Goal: Task Accomplishment & Management: Complete application form

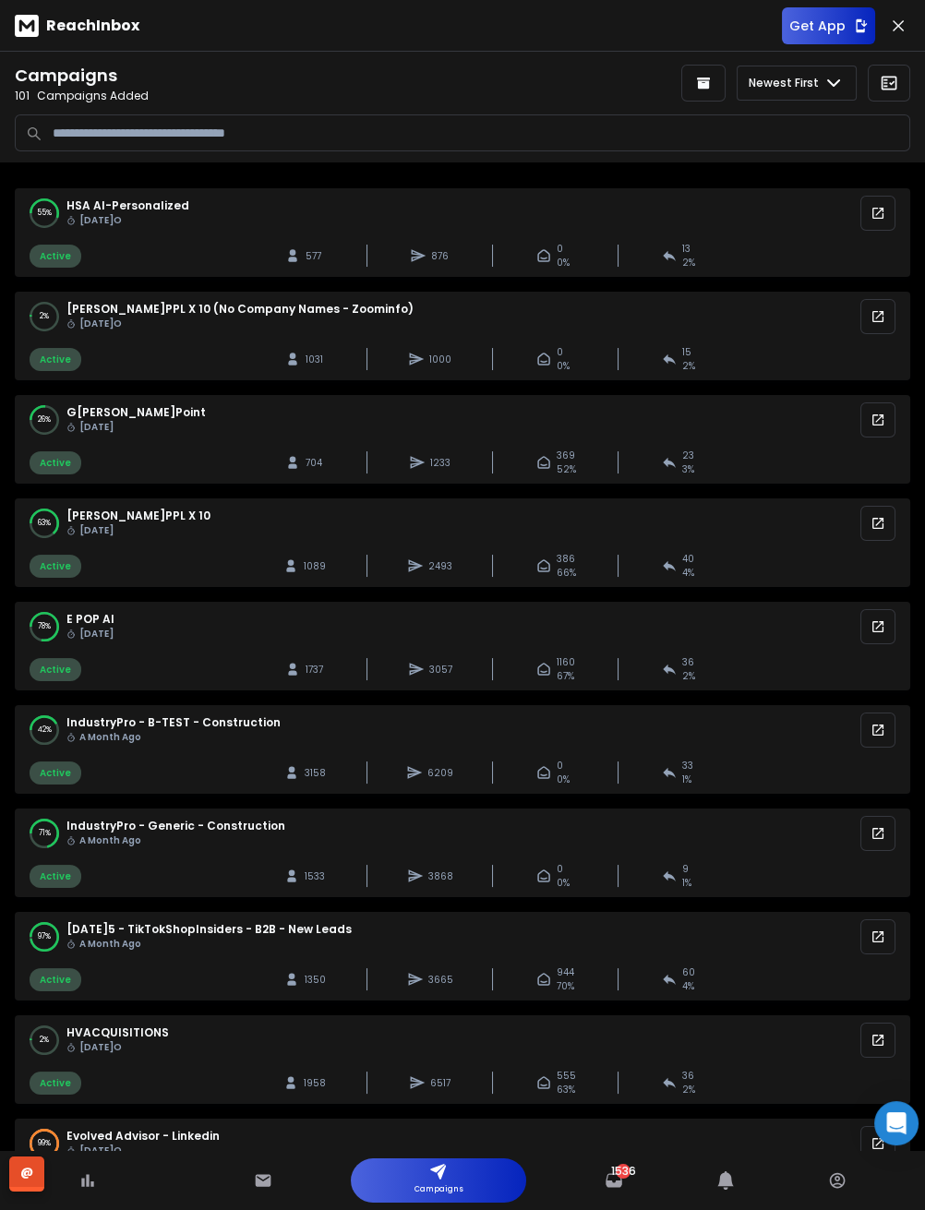
click at [162, 319] on span "[DATE]o" at bounding box center [239, 324] width 347 height 15
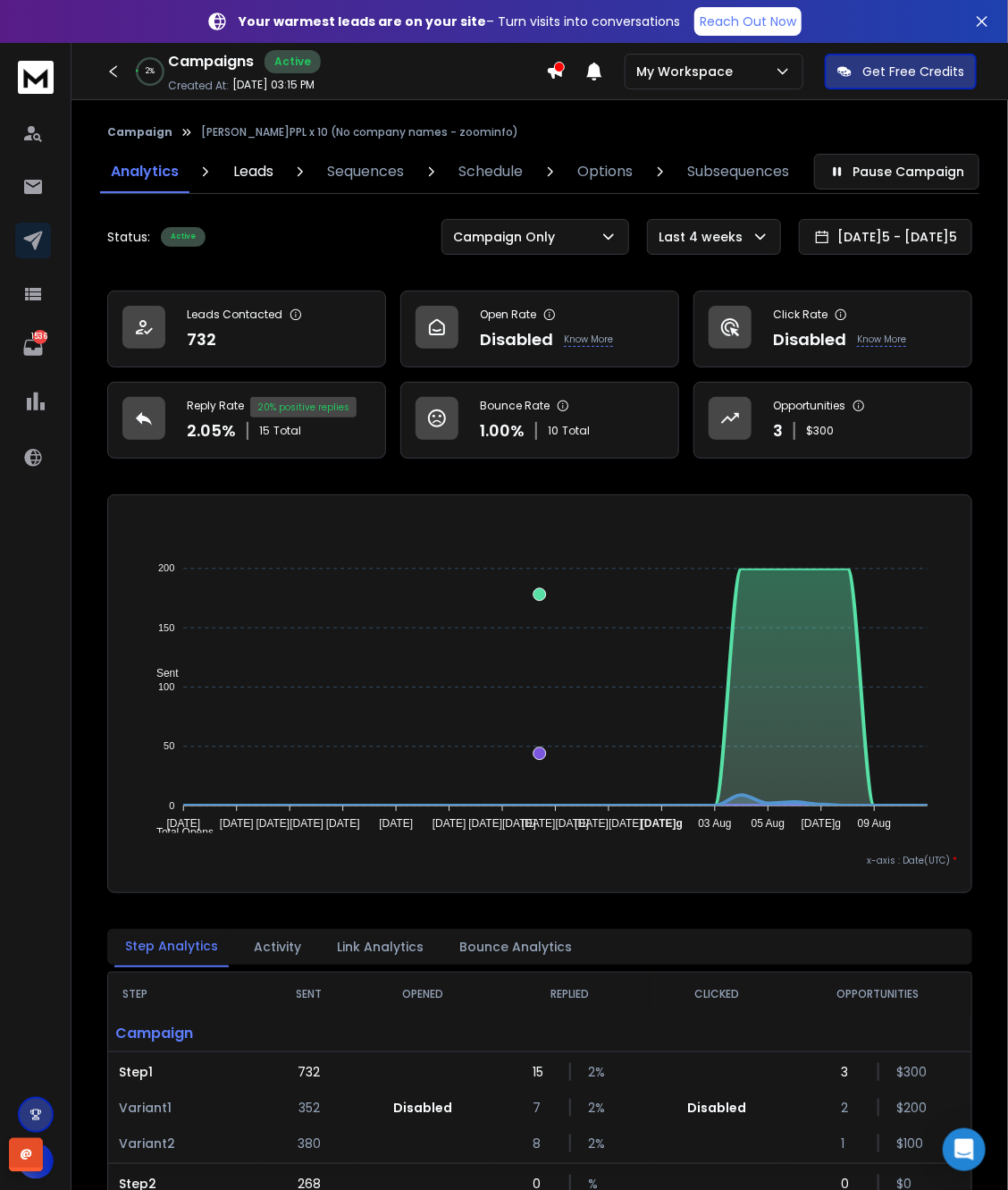
click at [248, 168] on p "Leads" at bounding box center [254, 171] width 41 height 21
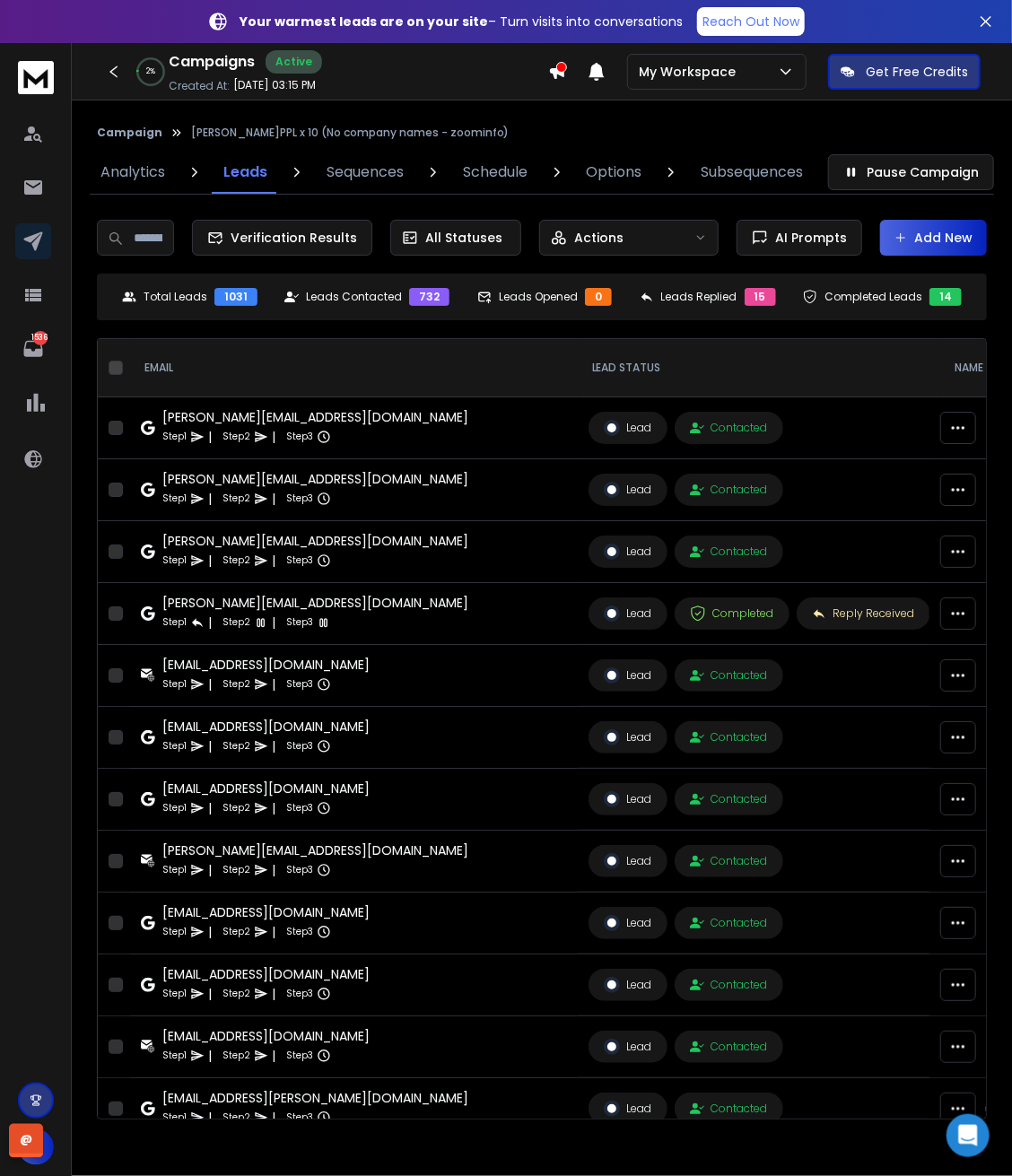
click at [898, 243] on button "Add New" at bounding box center [933, 237] width 107 height 36
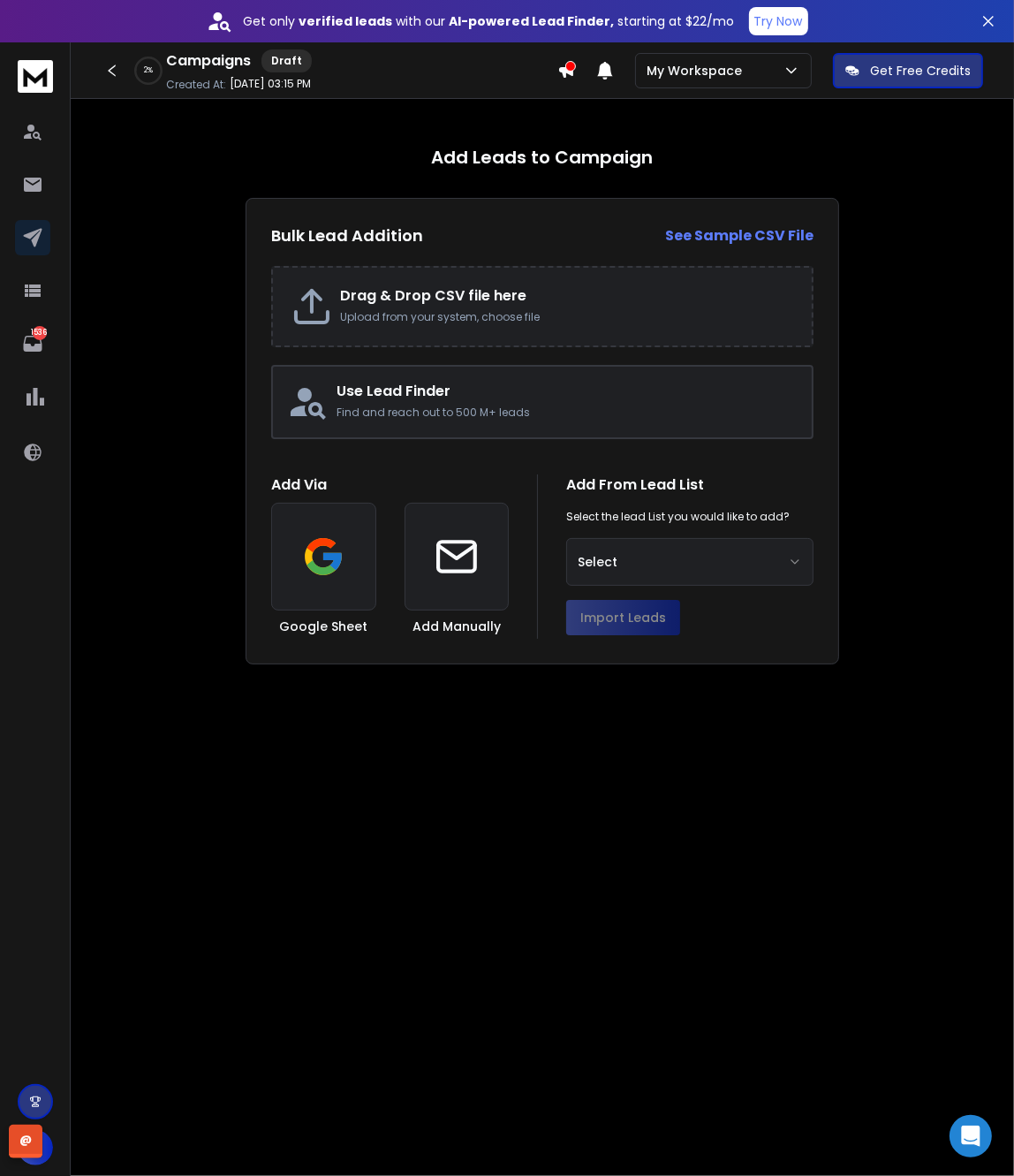
click at [481, 272] on div "Drag & Drop CSV file here Upload from your system, choose file" at bounding box center [541, 306] width 542 height 81
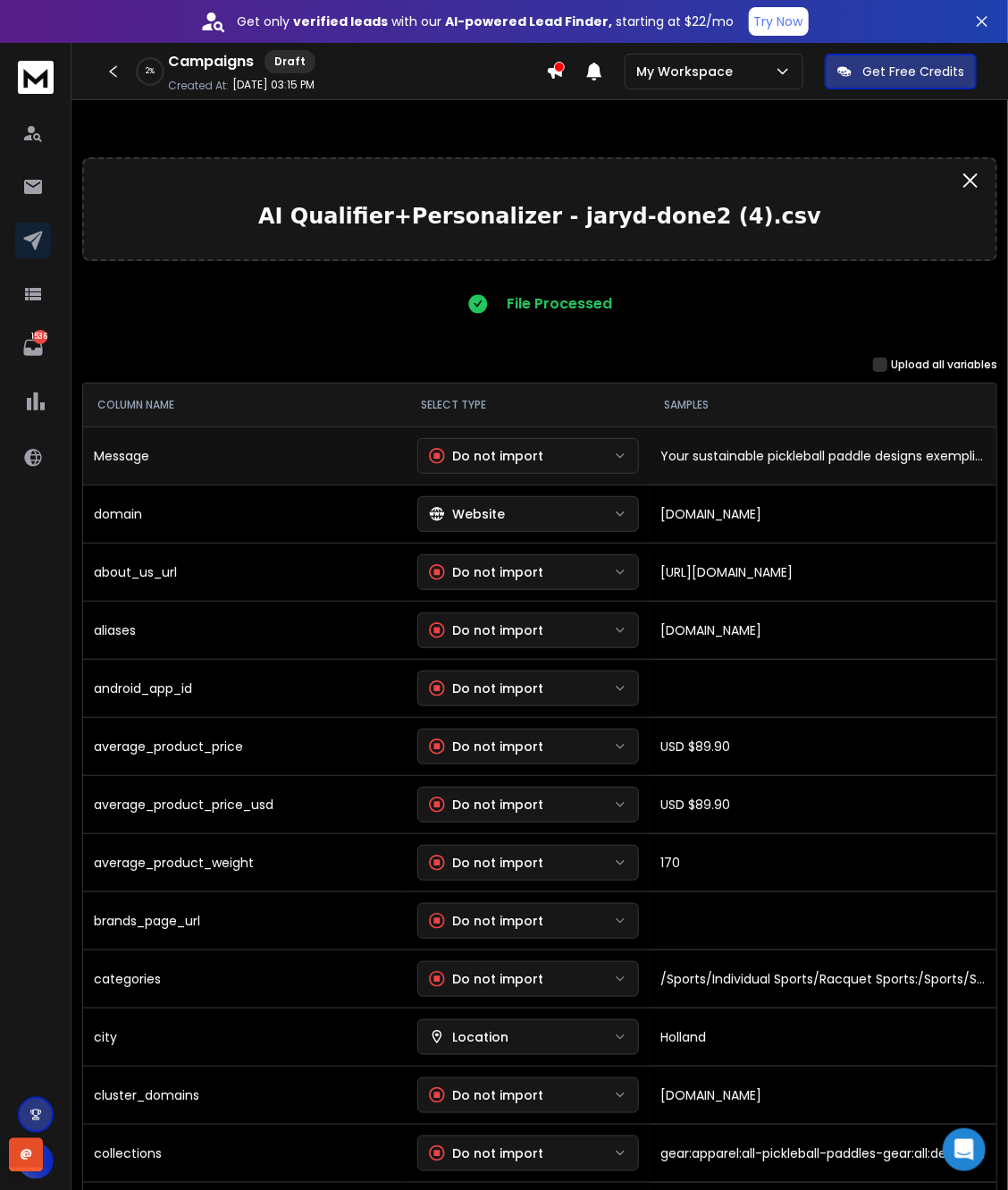
click at [494, 438] on button "Do not import" at bounding box center [528, 455] width 222 height 36
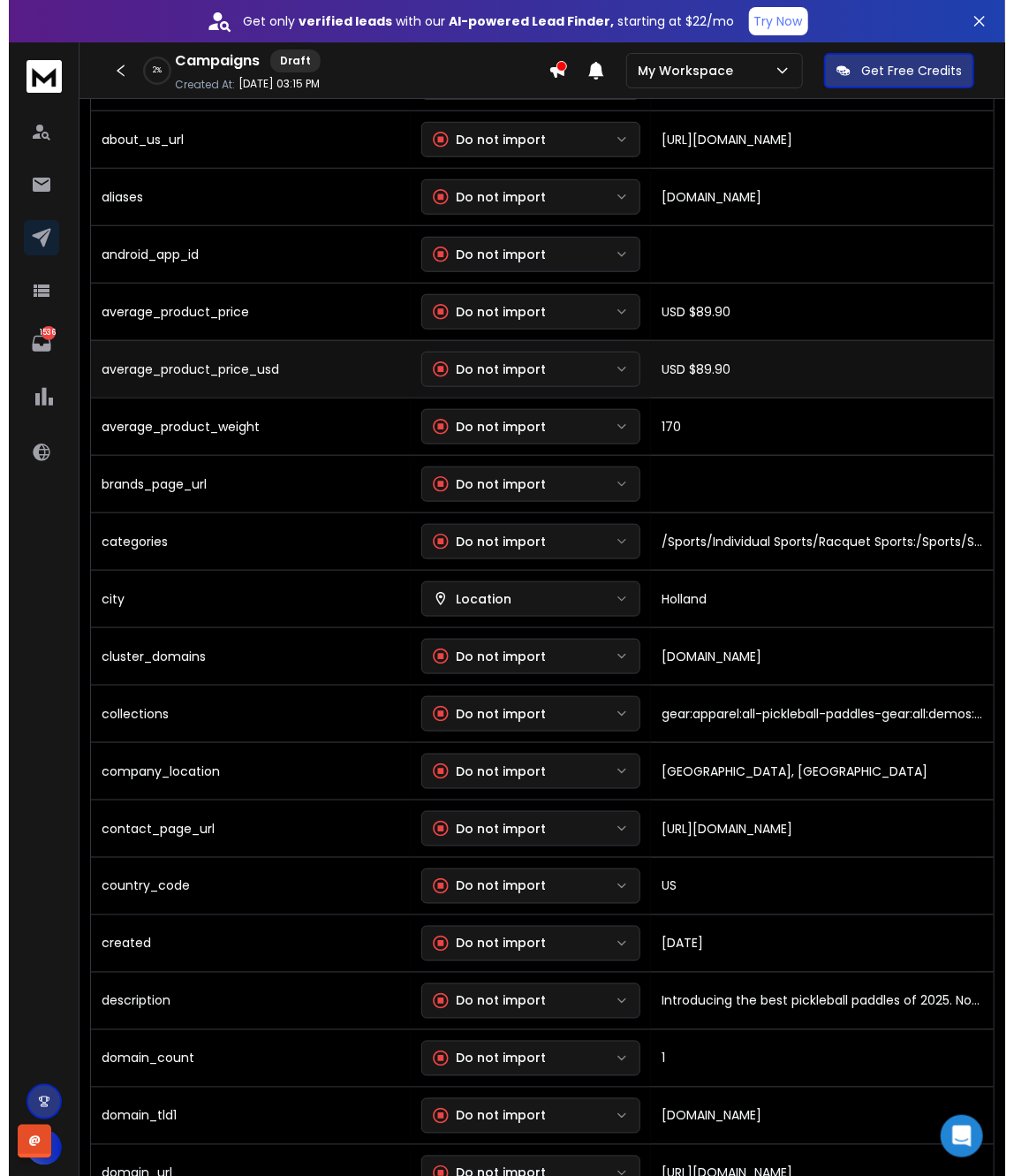
scroll to position [471, 0]
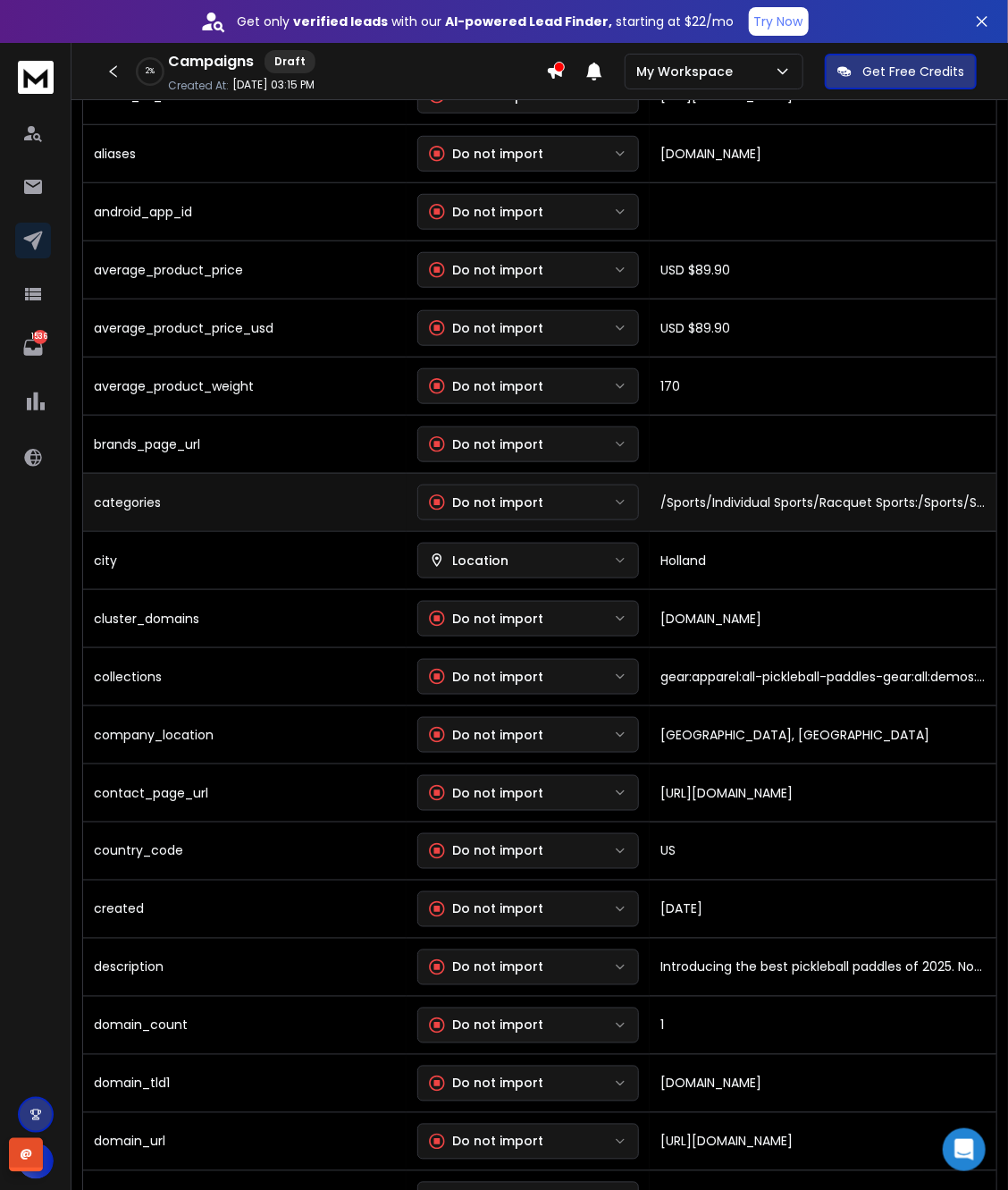
click at [484, 484] on button "Do not import" at bounding box center [528, 502] width 222 height 36
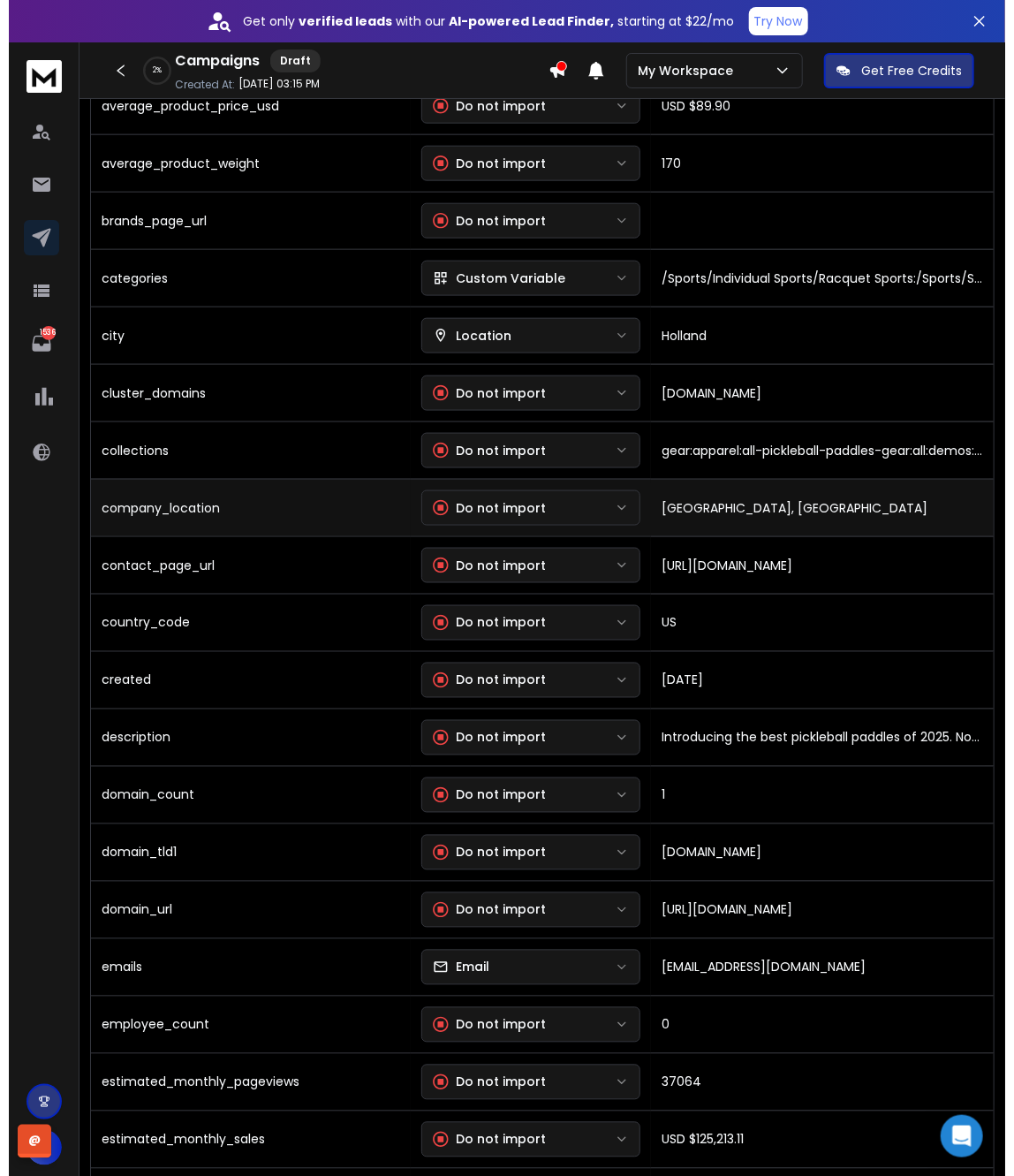
scroll to position [706, 0]
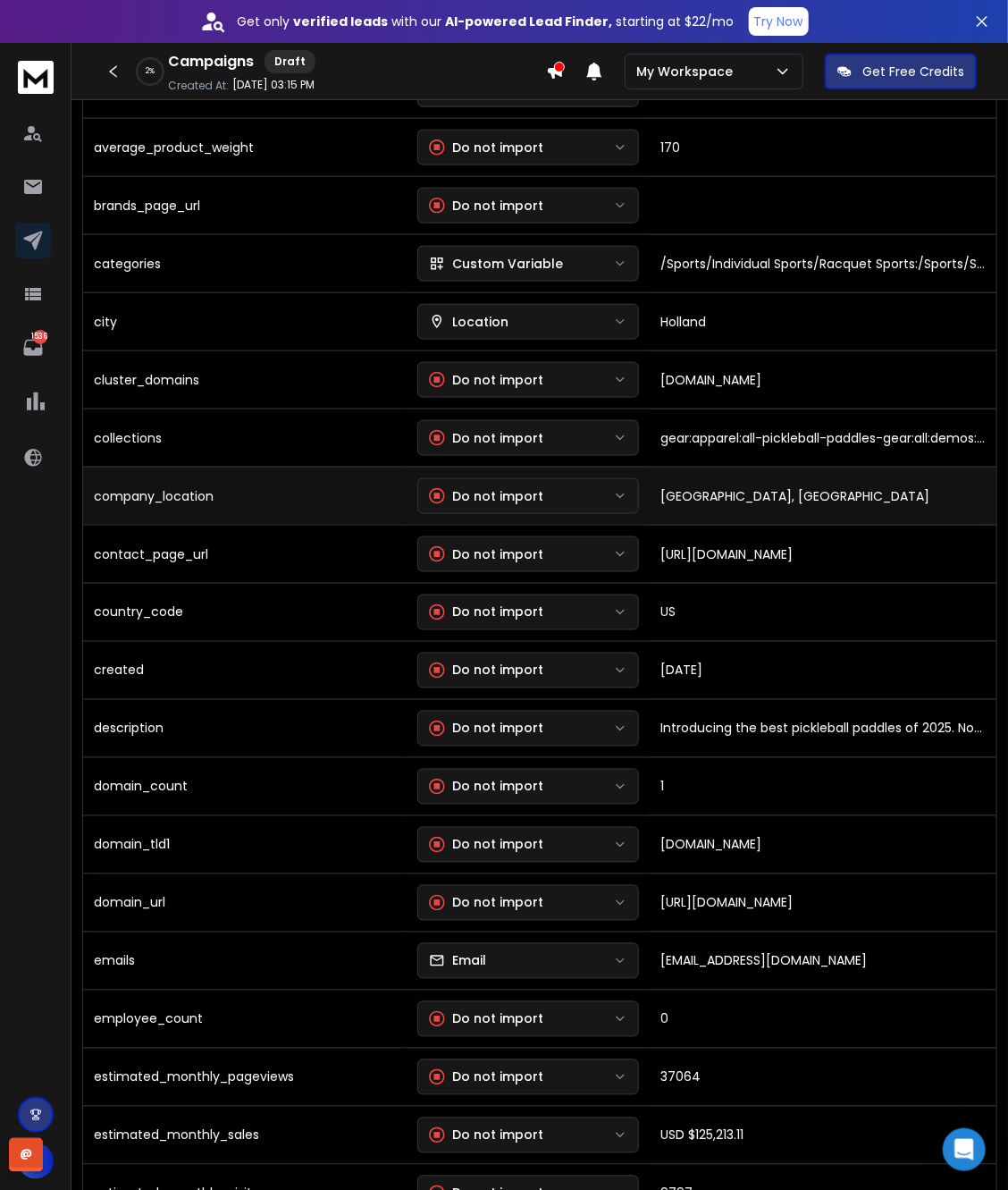
click at [535, 490] on div "Do not import" at bounding box center [486, 496] width 114 height 17
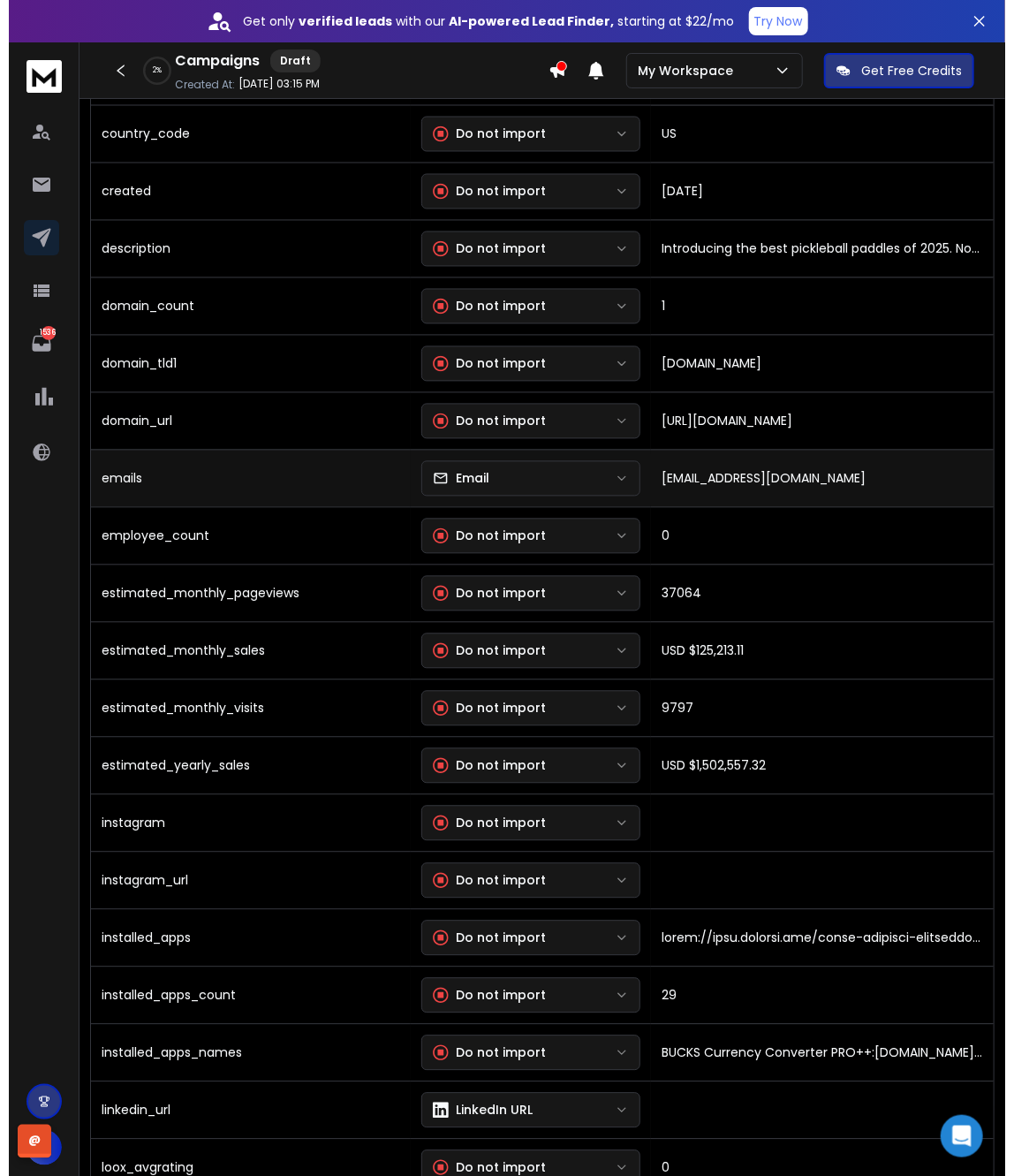
scroll to position [942, 0]
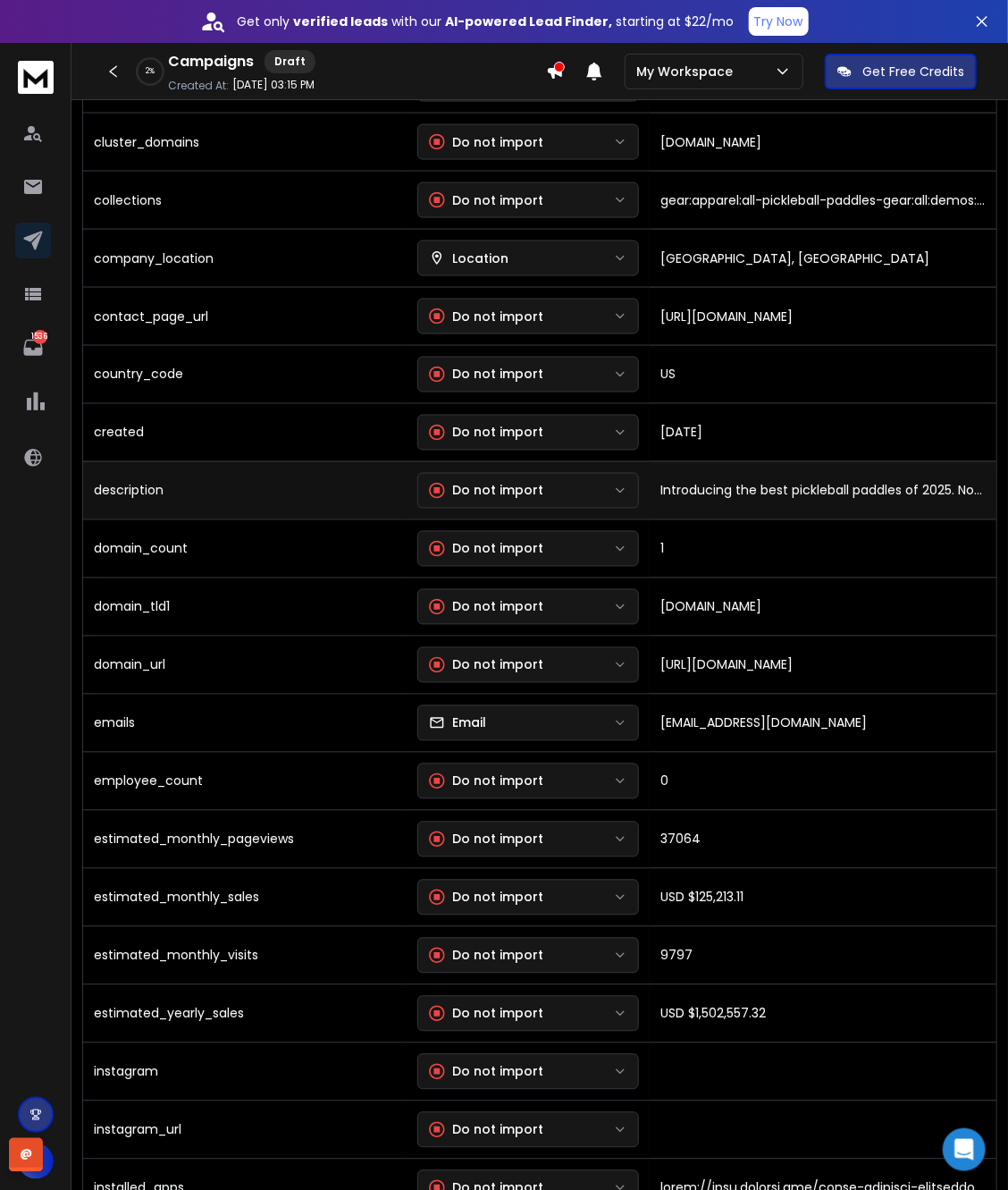
click at [512, 482] on div "Do not import" at bounding box center [486, 491] width 114 height 17
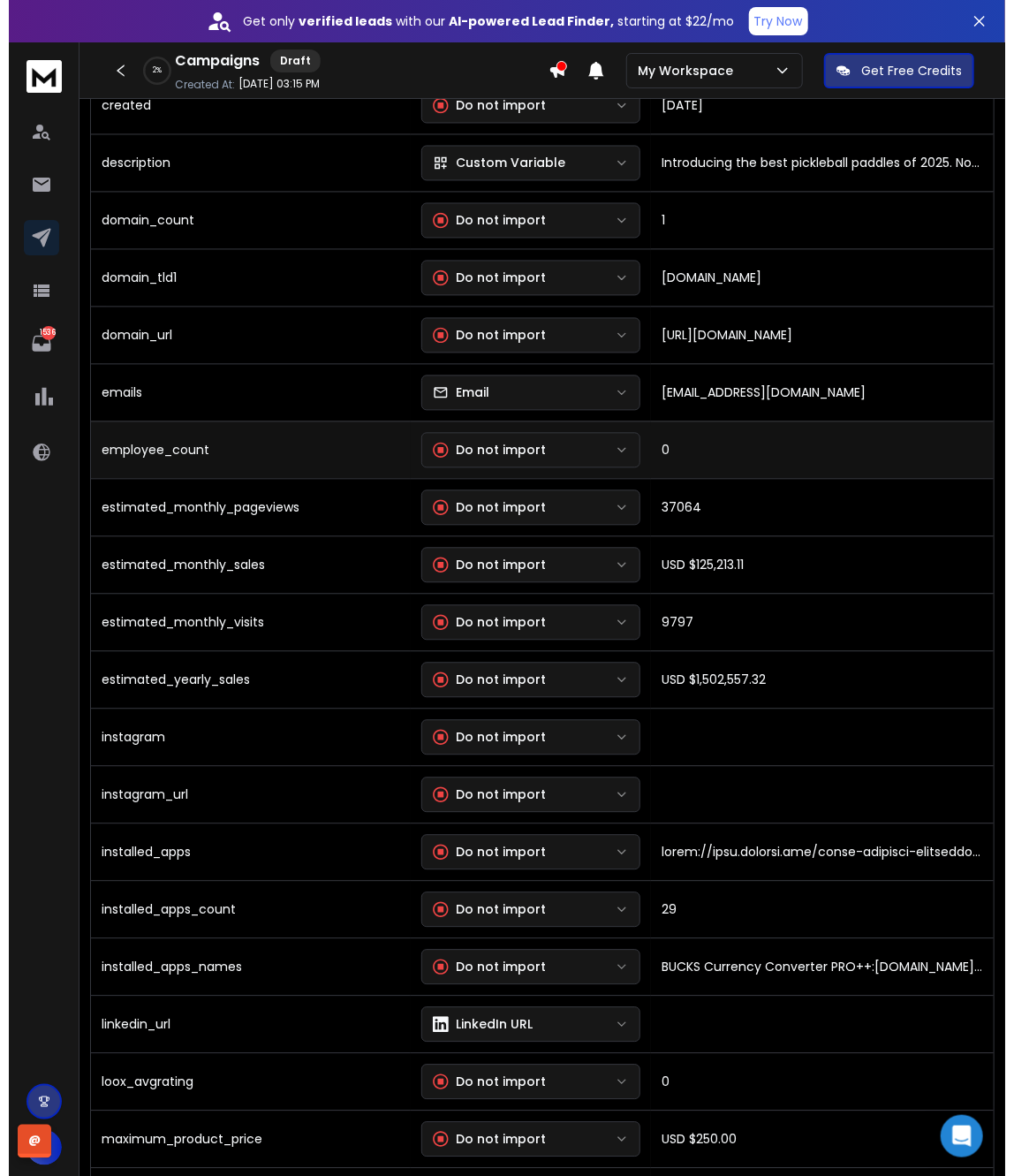
scroll to position [1295, 0]
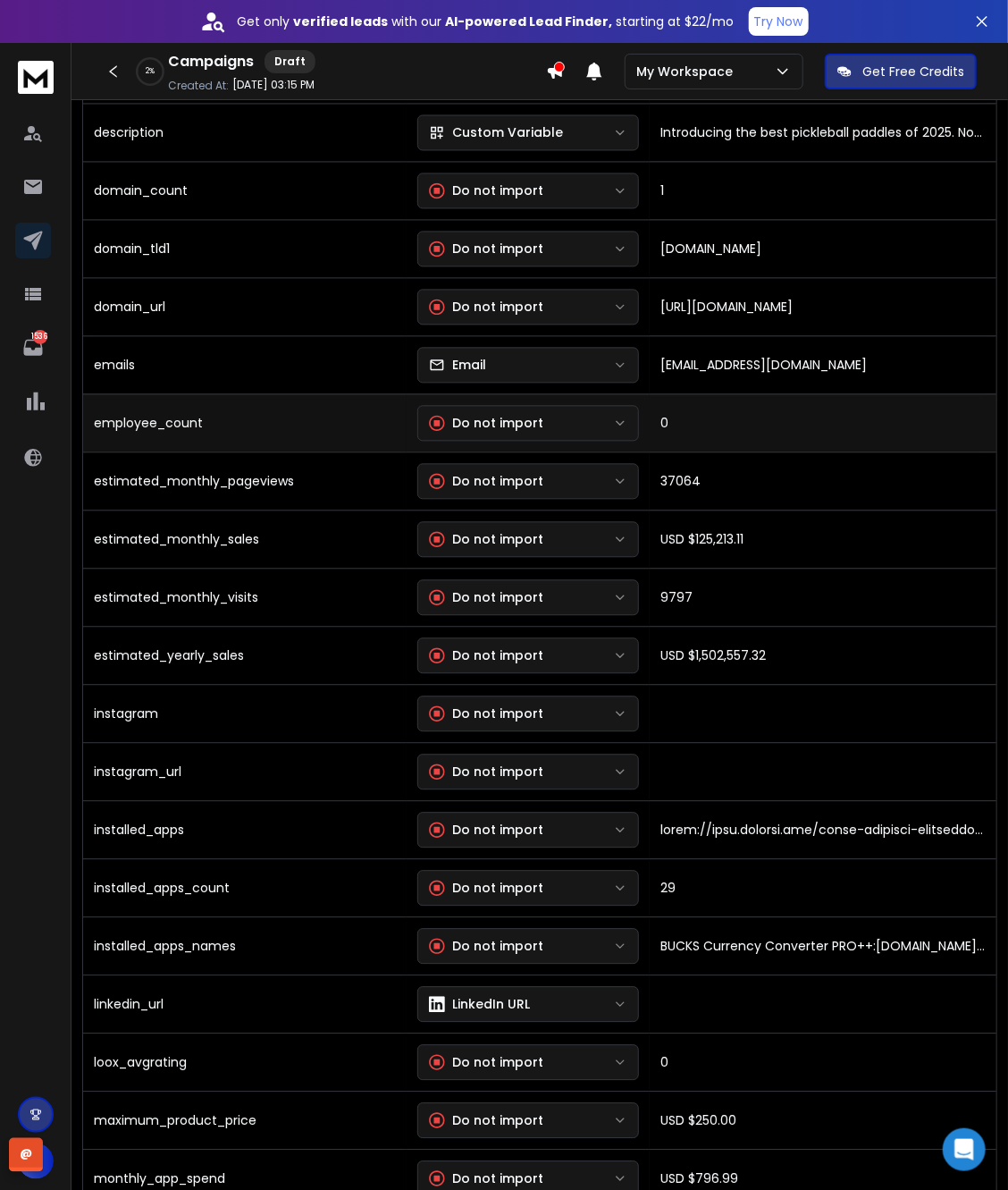
click at [561, 414] on button "Do not import" at bounding box center [528, 423] width 222 height 36
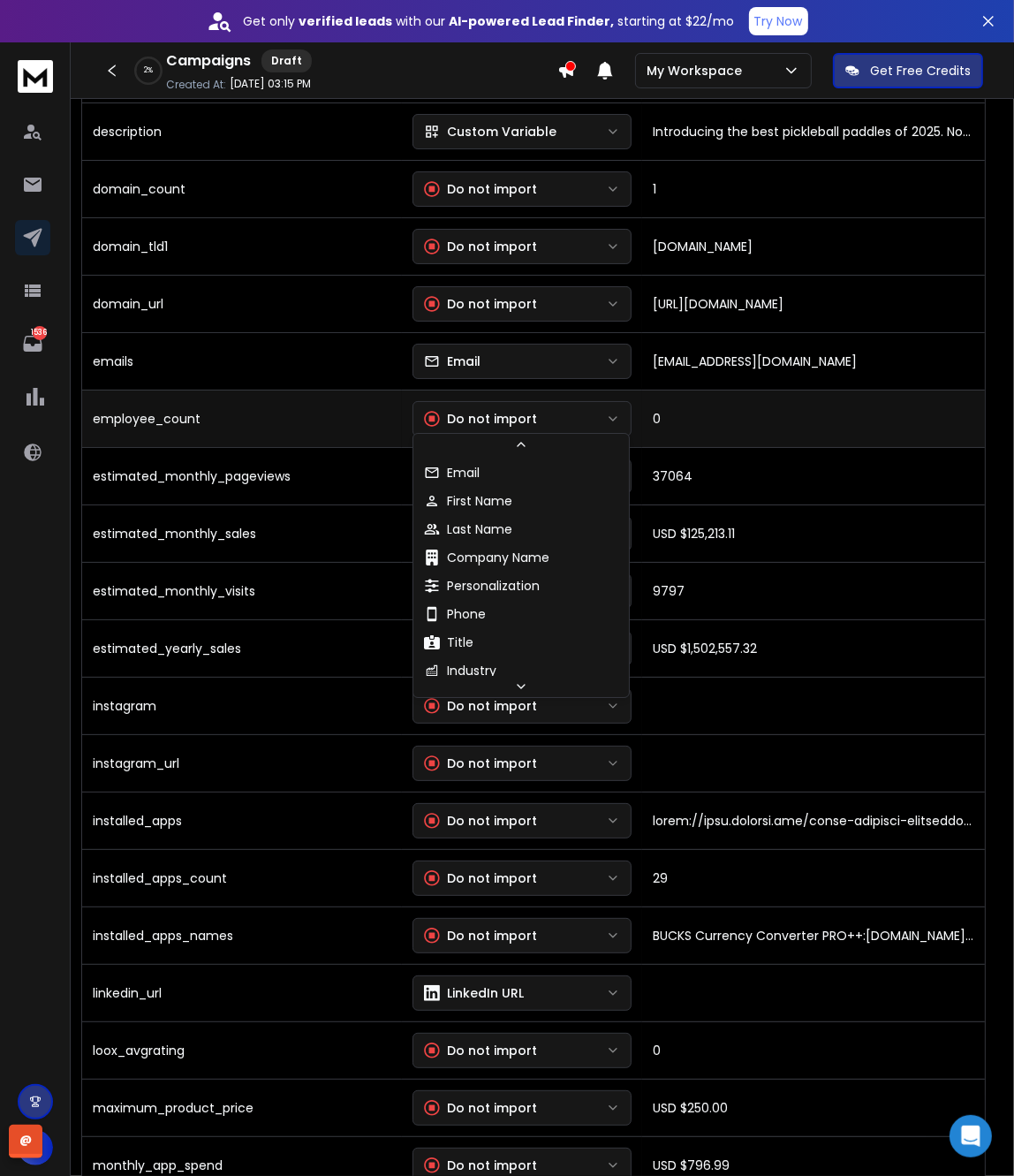
scroll to position [178, 0]
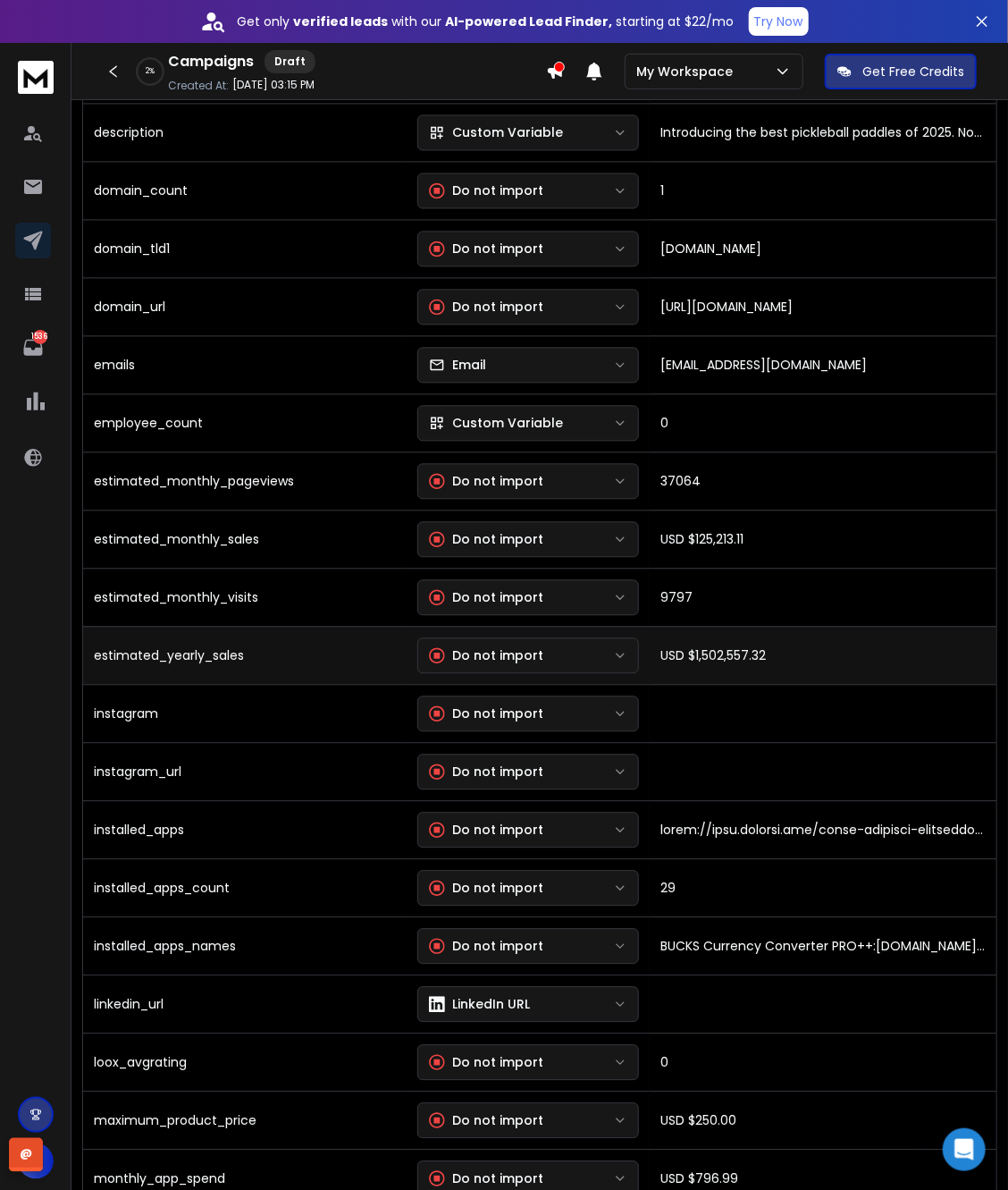
click at [519, 650] on div "Do not import" at bounding box center [486, 656] width 114 height 17
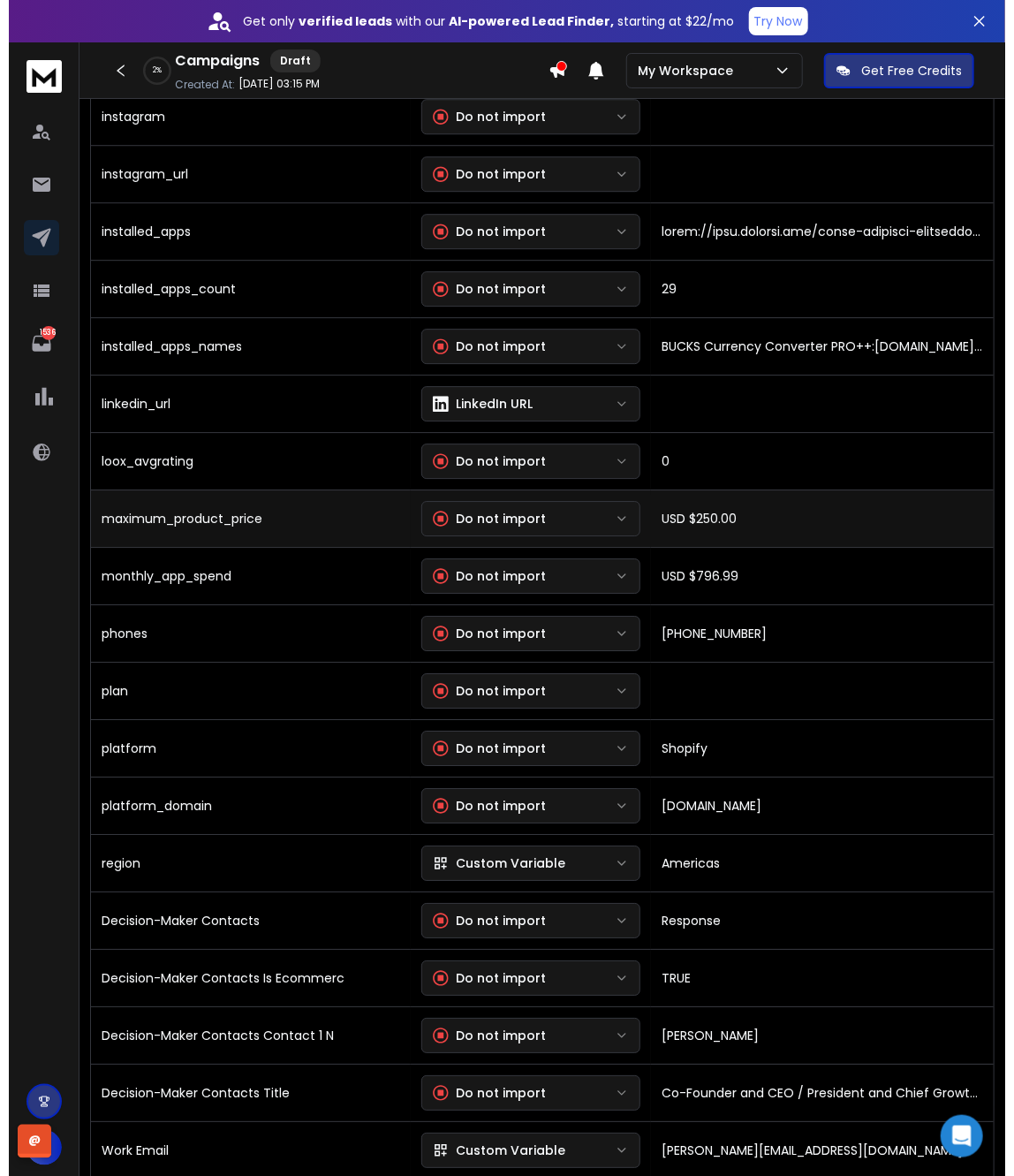
scroll to position [2002, 0]
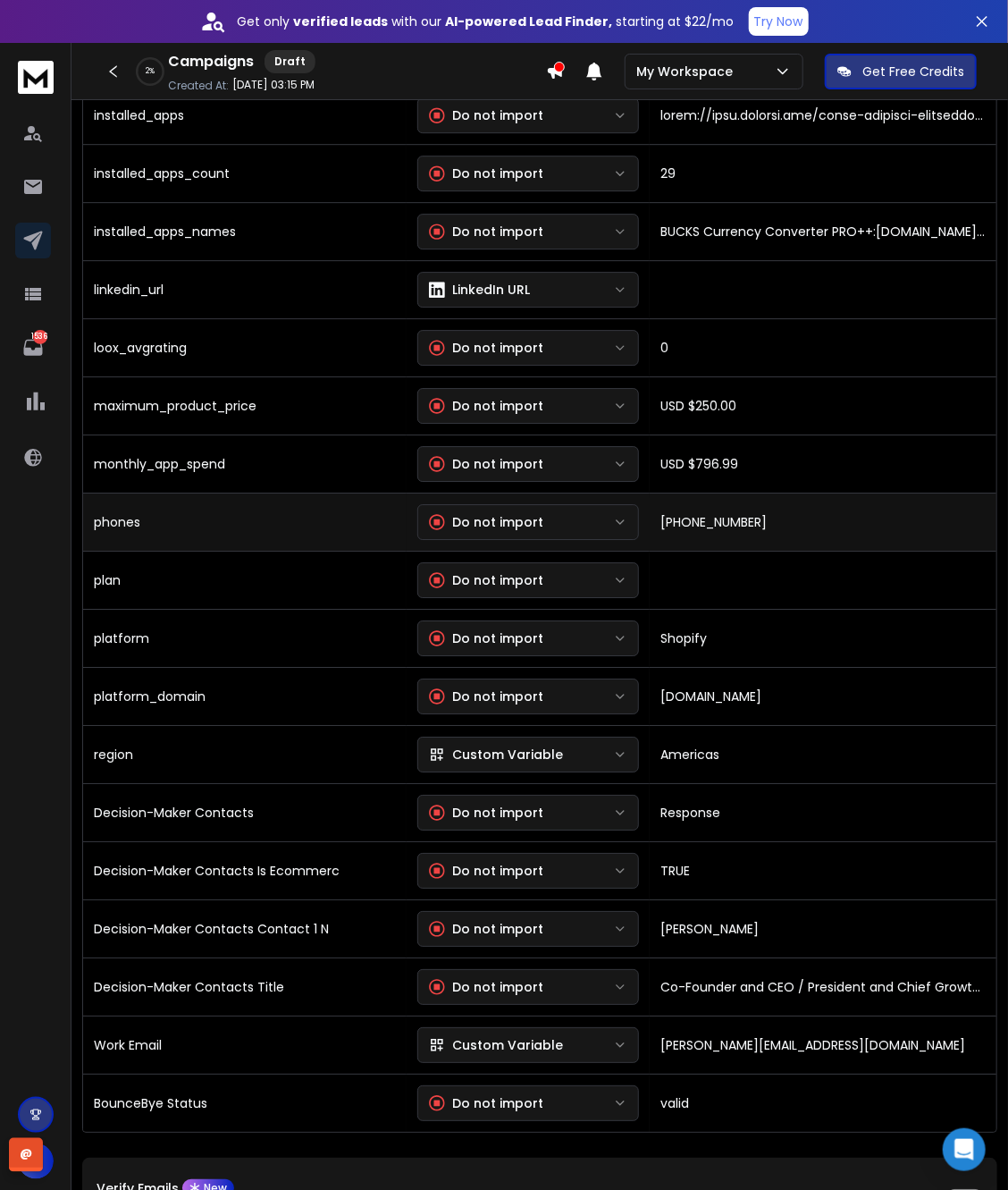
click at [571, 504] on button "Do not import" at bounding box center [528, 522] width 222 height 36
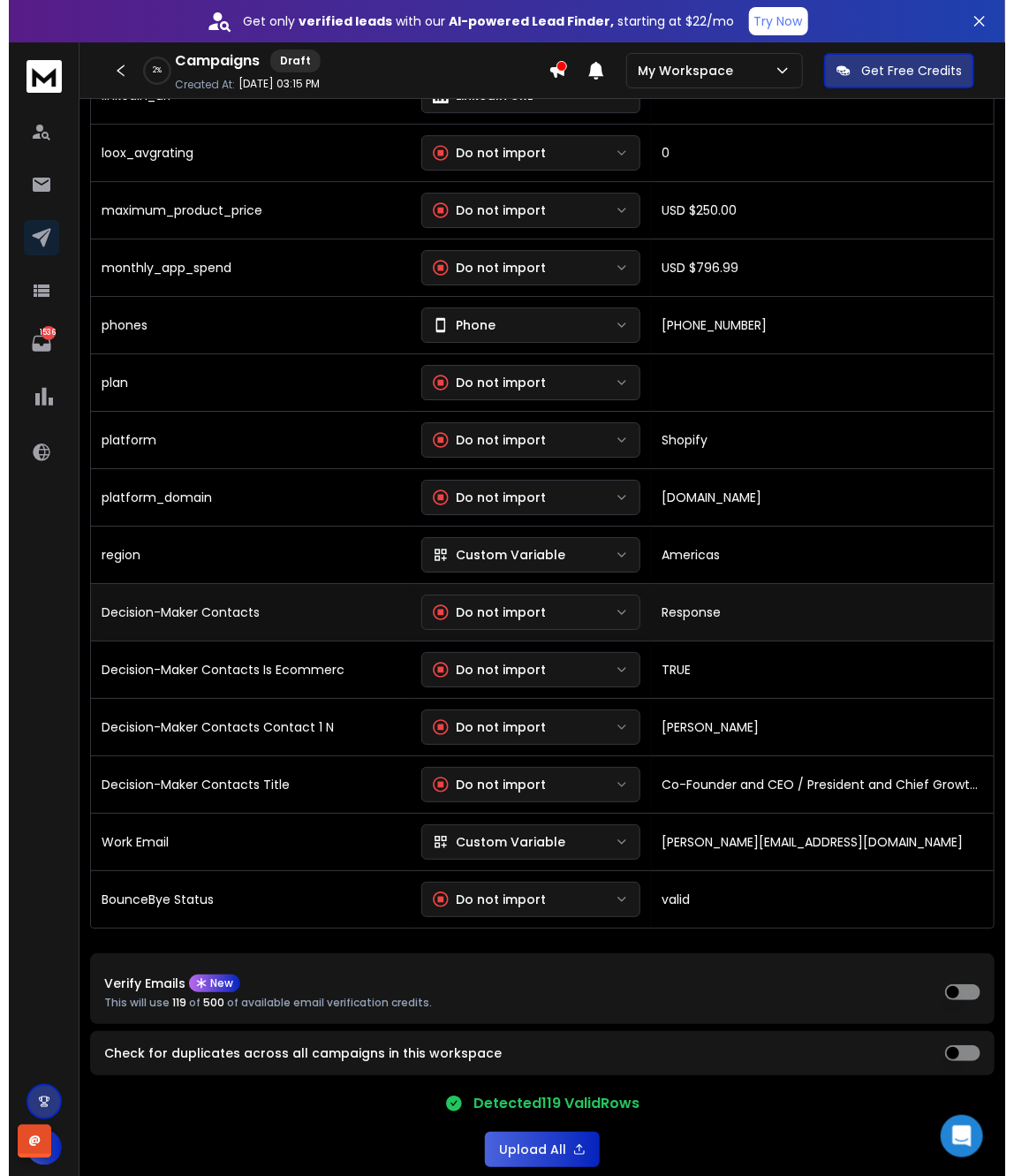
scroll to position [2199, 0]
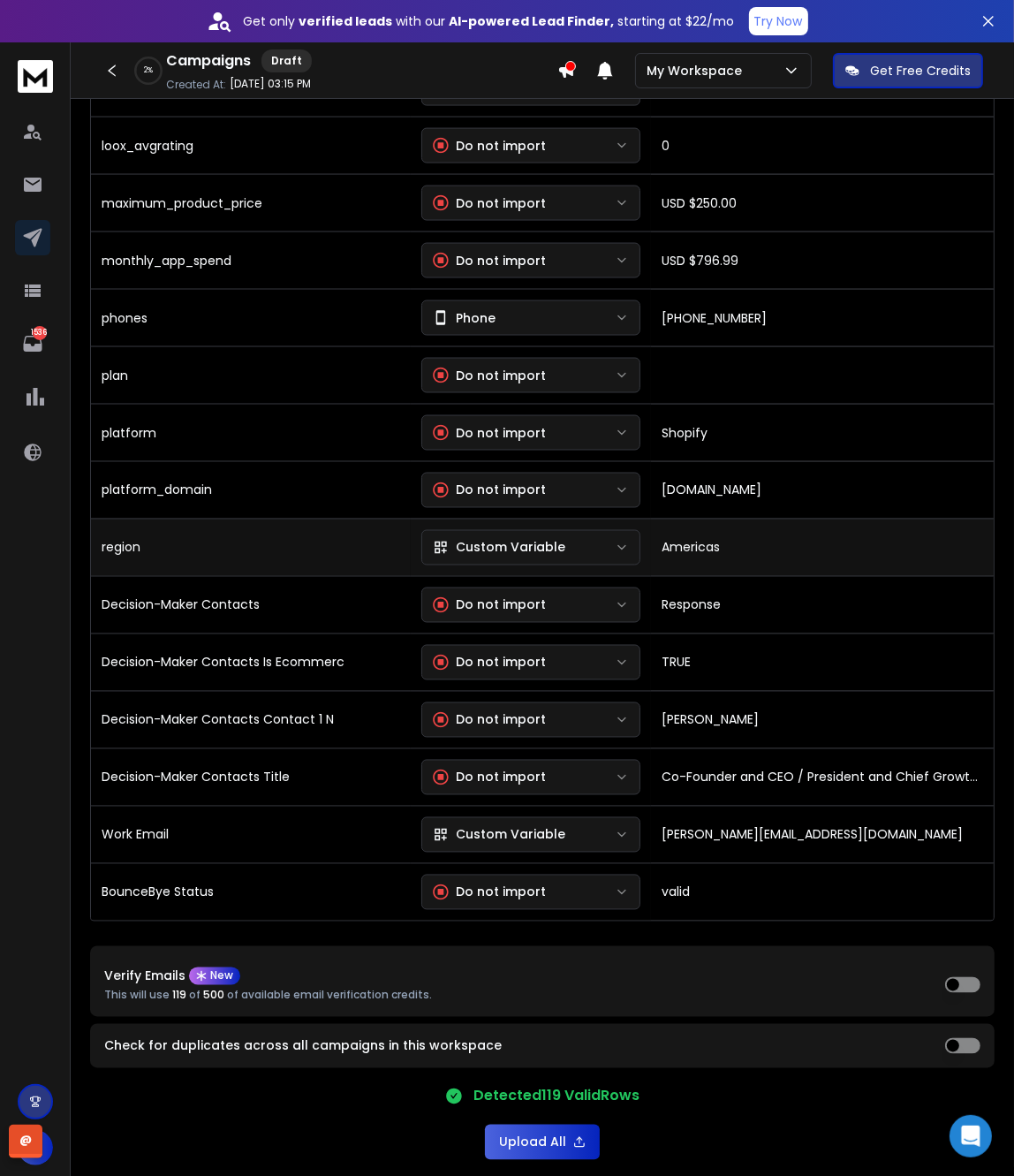
click at [533, 540] on div "Custom Variable" at bounding box center [498, 547] width 132 height 17
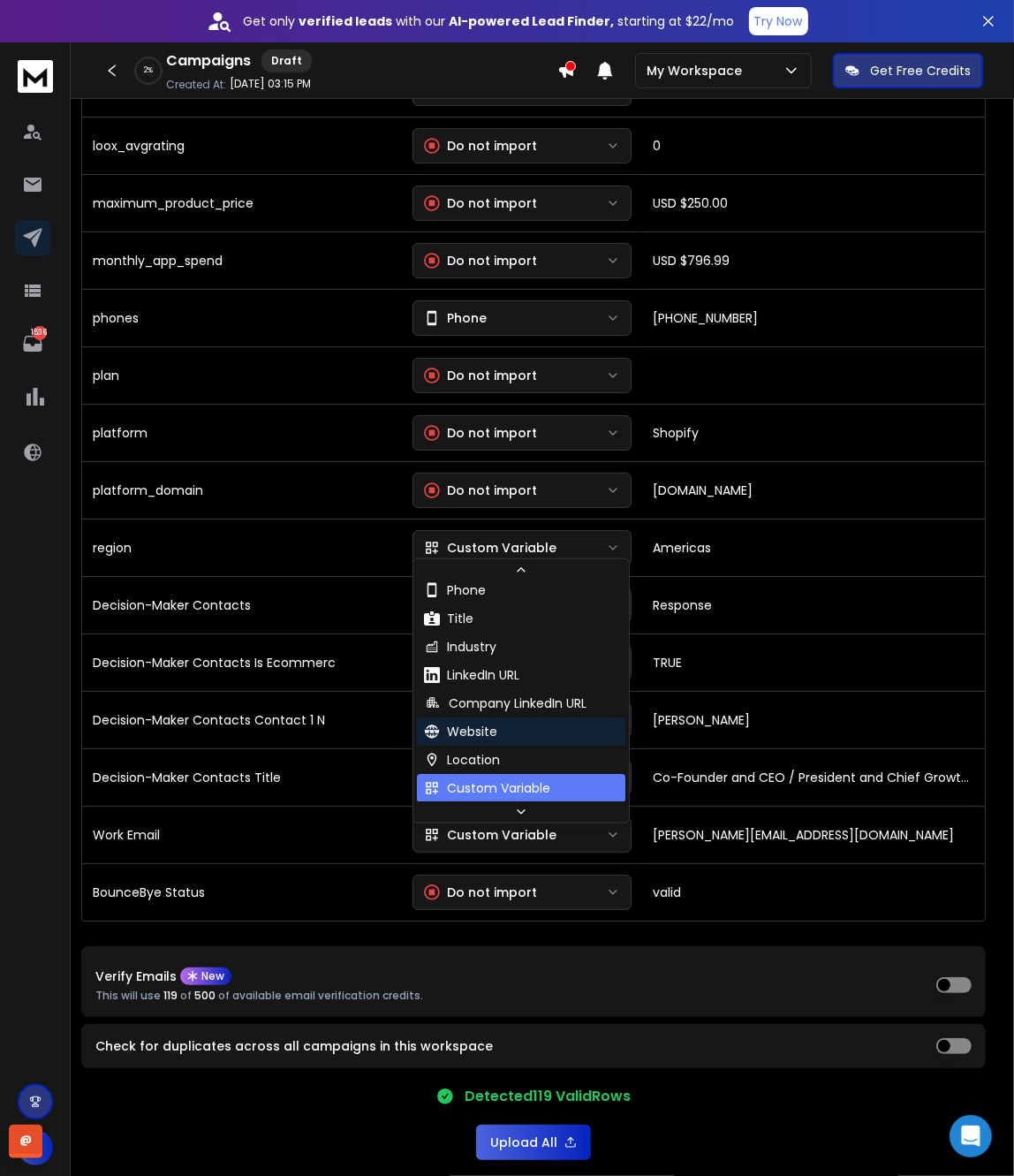
scroll to position [161, 0]
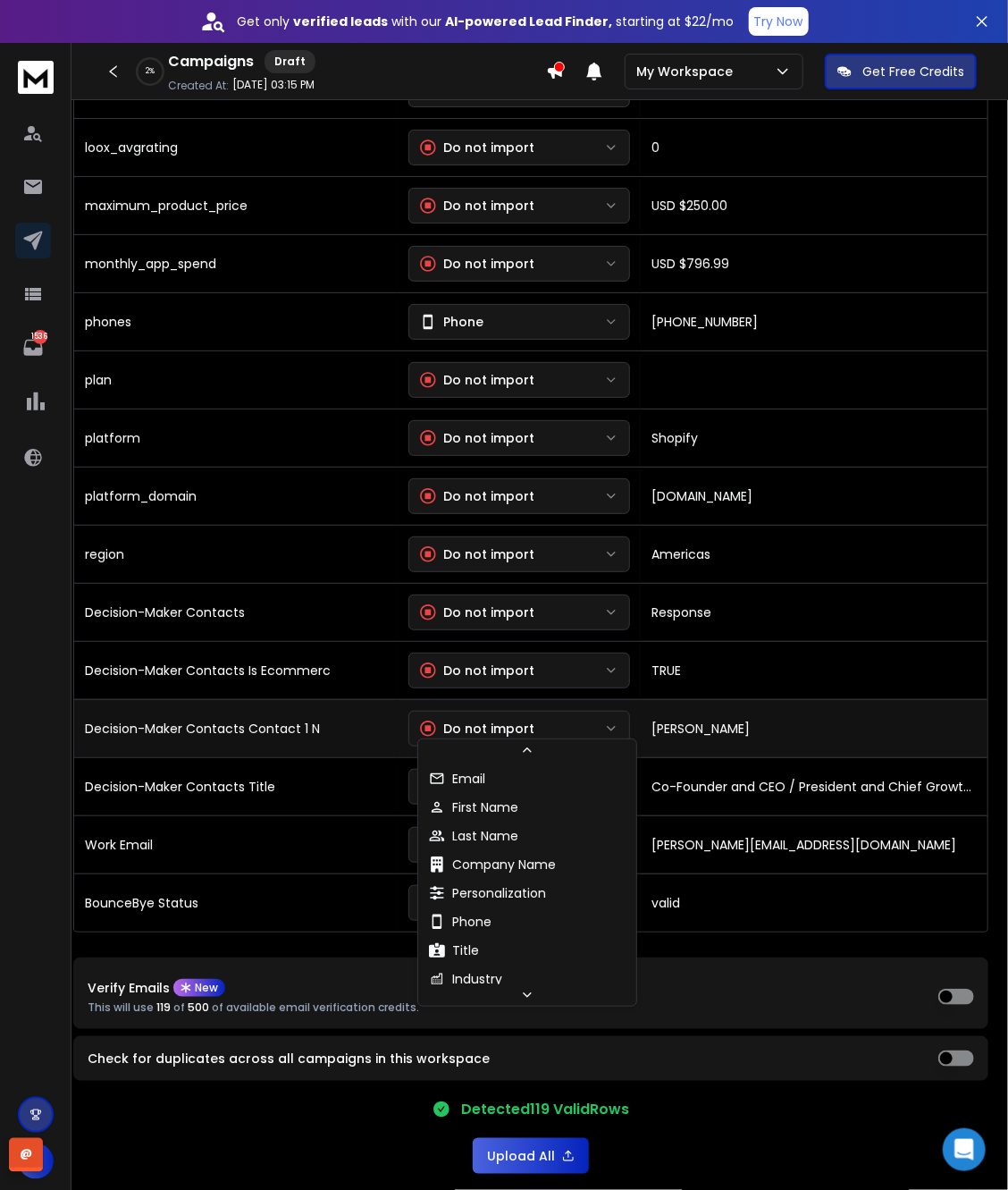
click at [535, 719] on div "Do not import" at bounding box center [477, 728] width 114 height 17
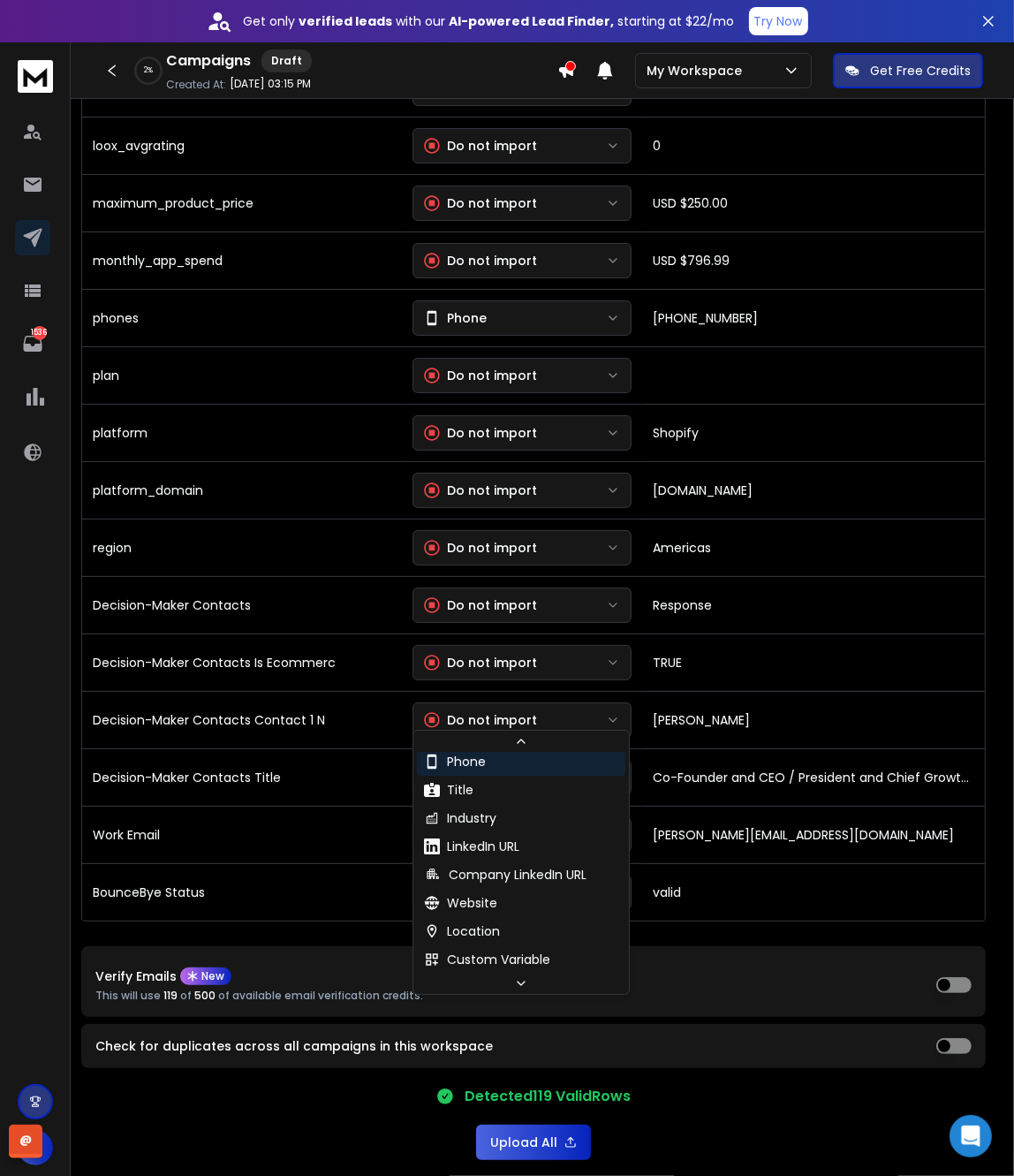
scroll to position [0, 0]
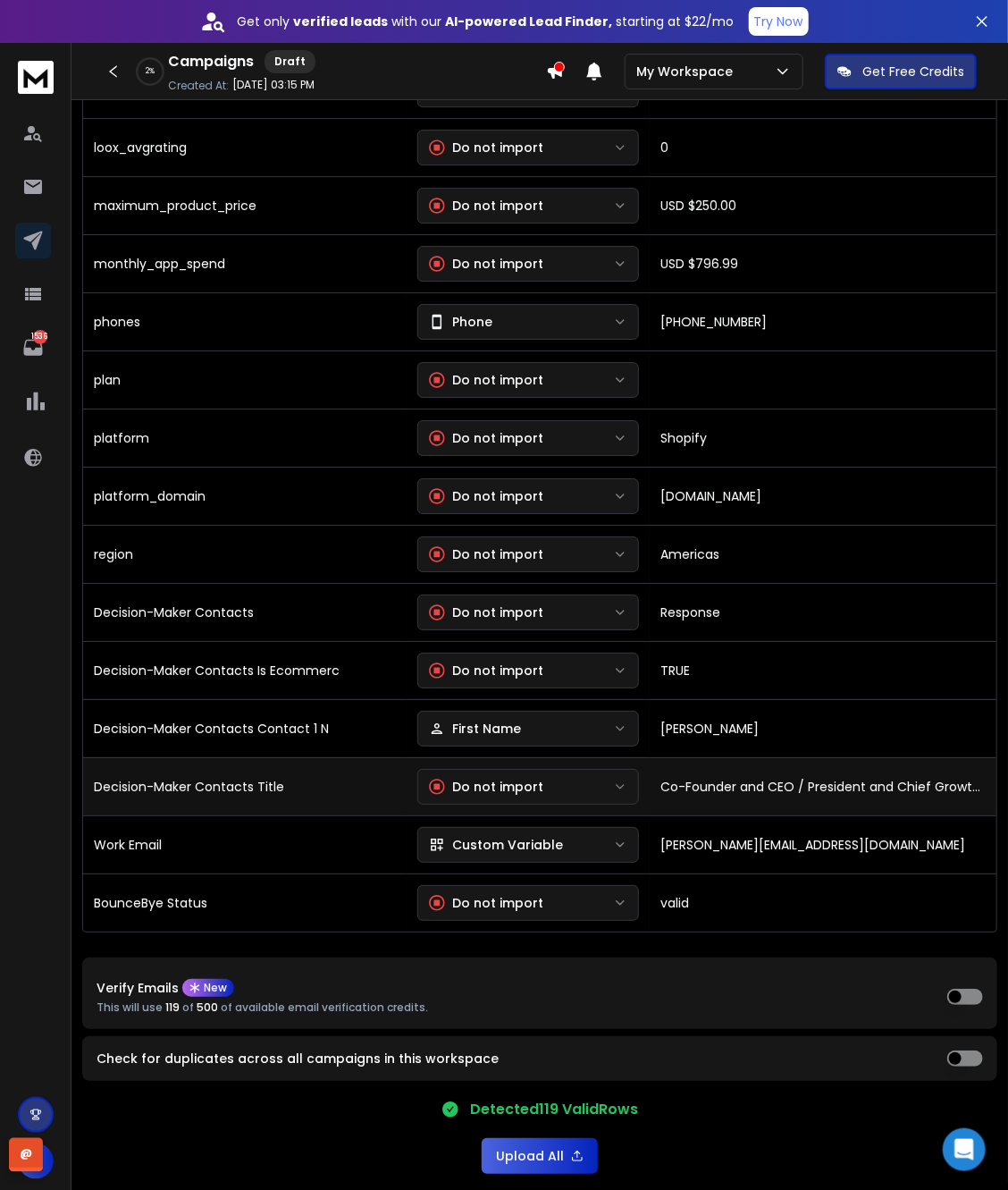
click at [522, 778] on div "Do not import" at bounding box center [486, 786] width 114 height 17
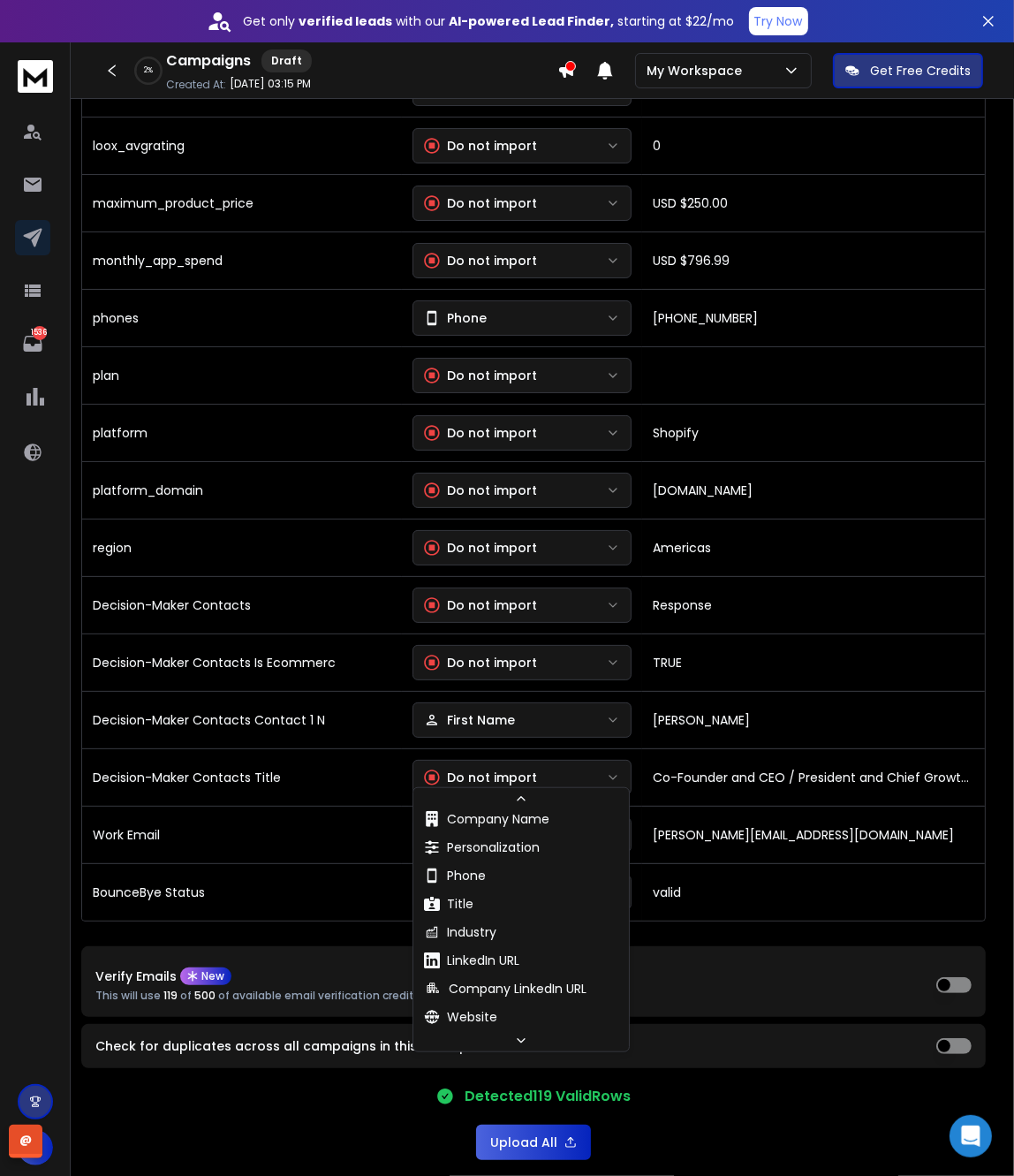
scroll to position [36, 0]
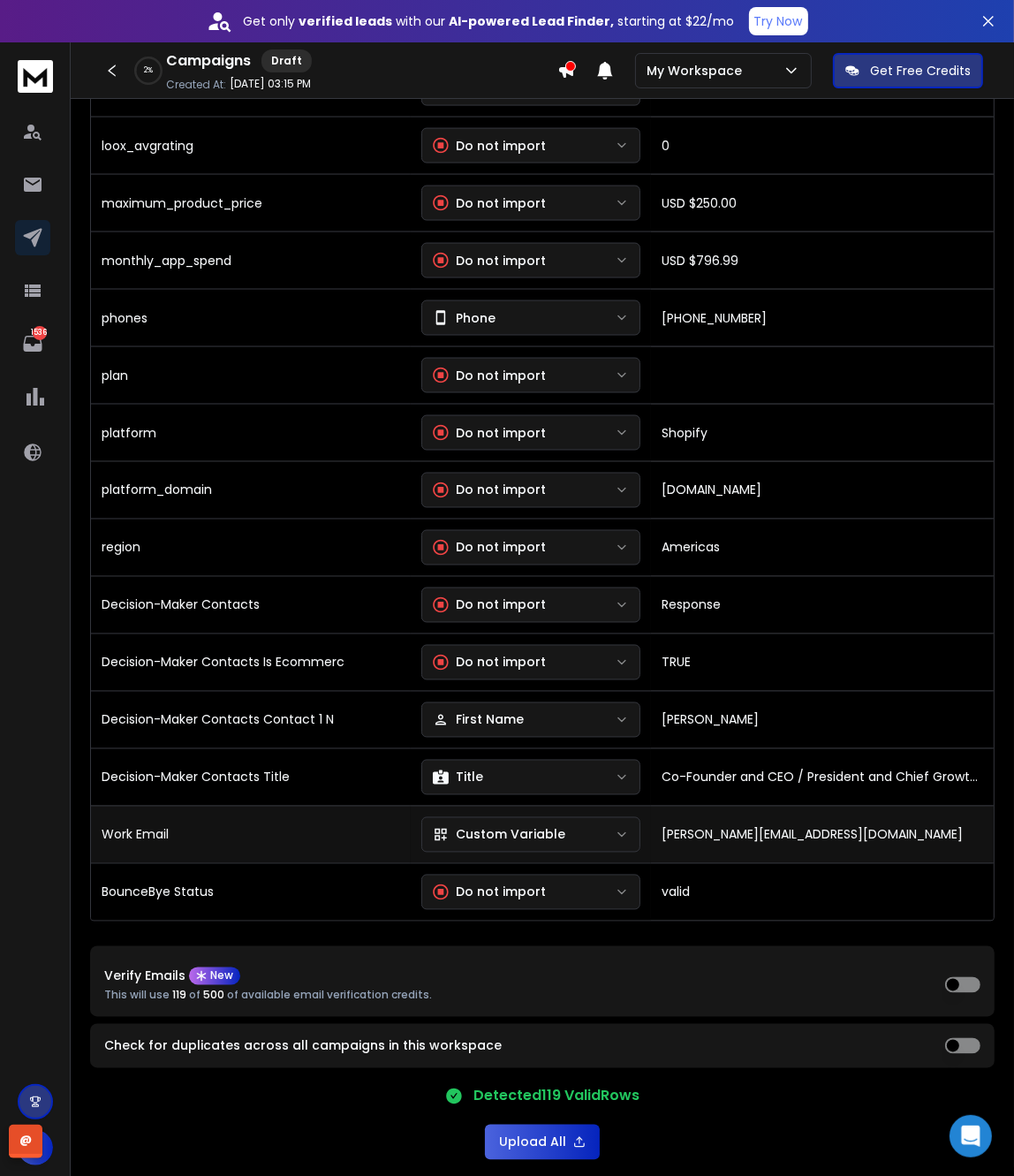
click at [541, 826] on div "Custom Variable" at bounding box center [498, 834] width 132 height 17
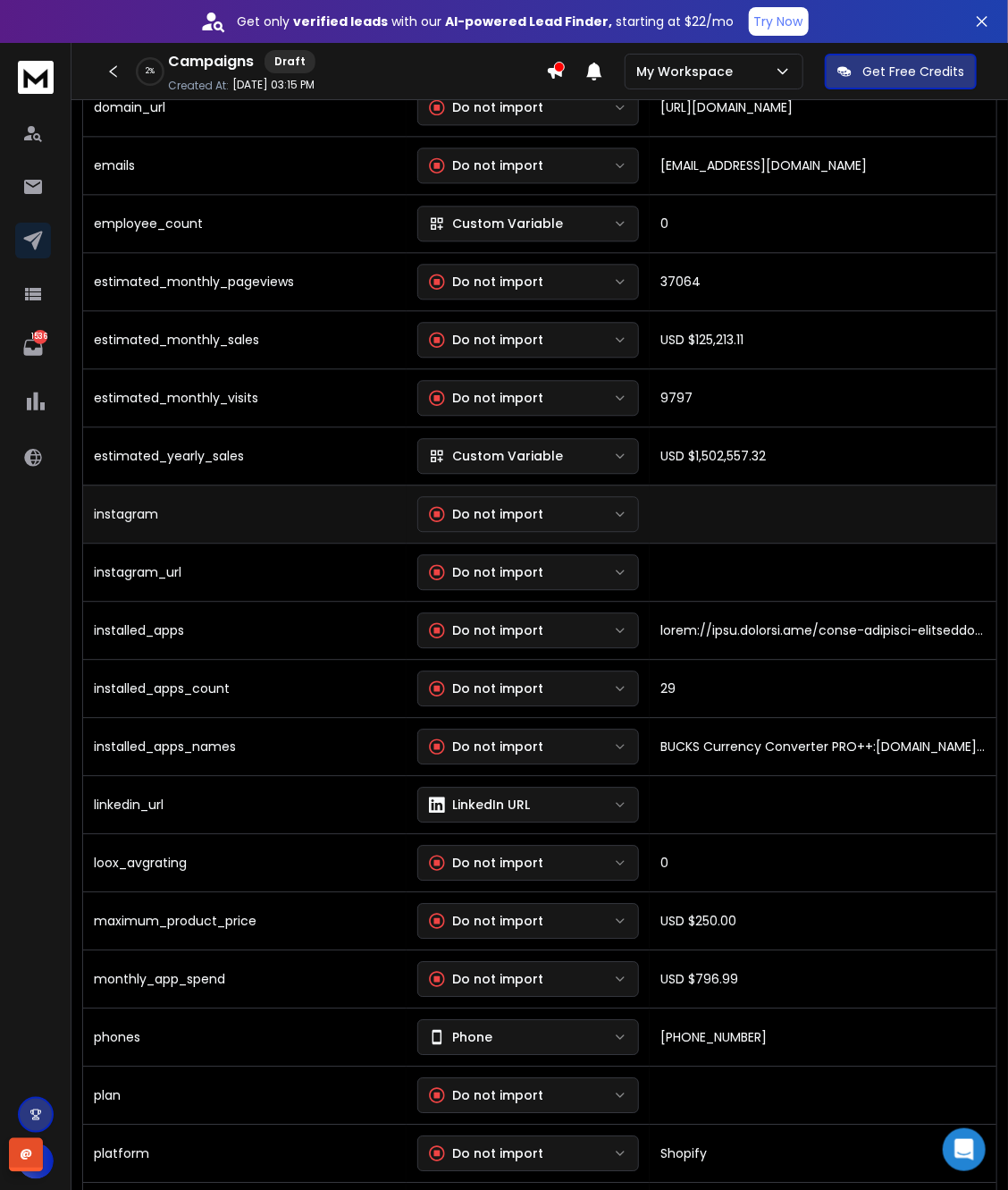
scroll to position [2225, 0]
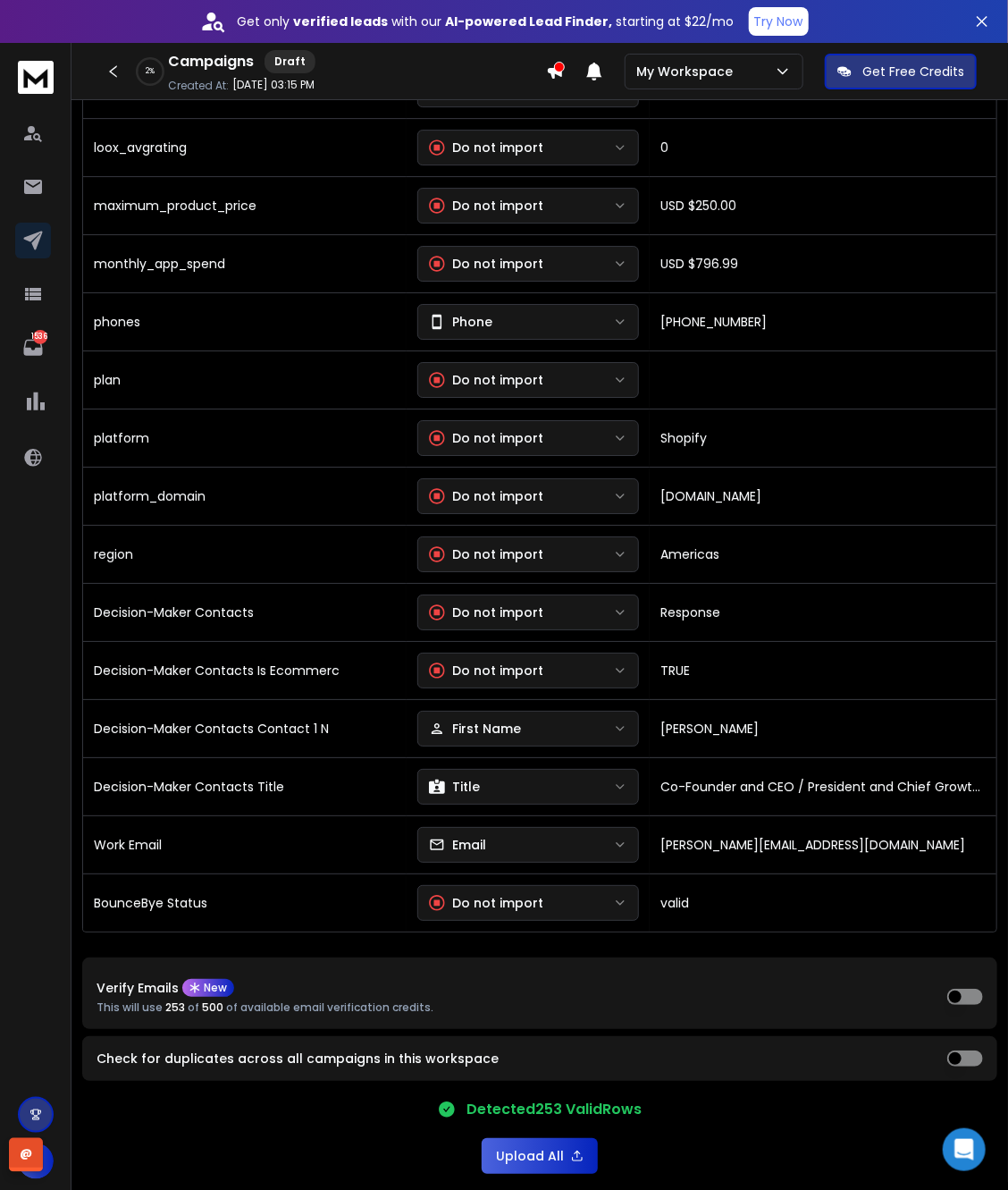
click at [571, 1138] on button "Upload All" at bounding box center [540, 1155] width 116 height 36
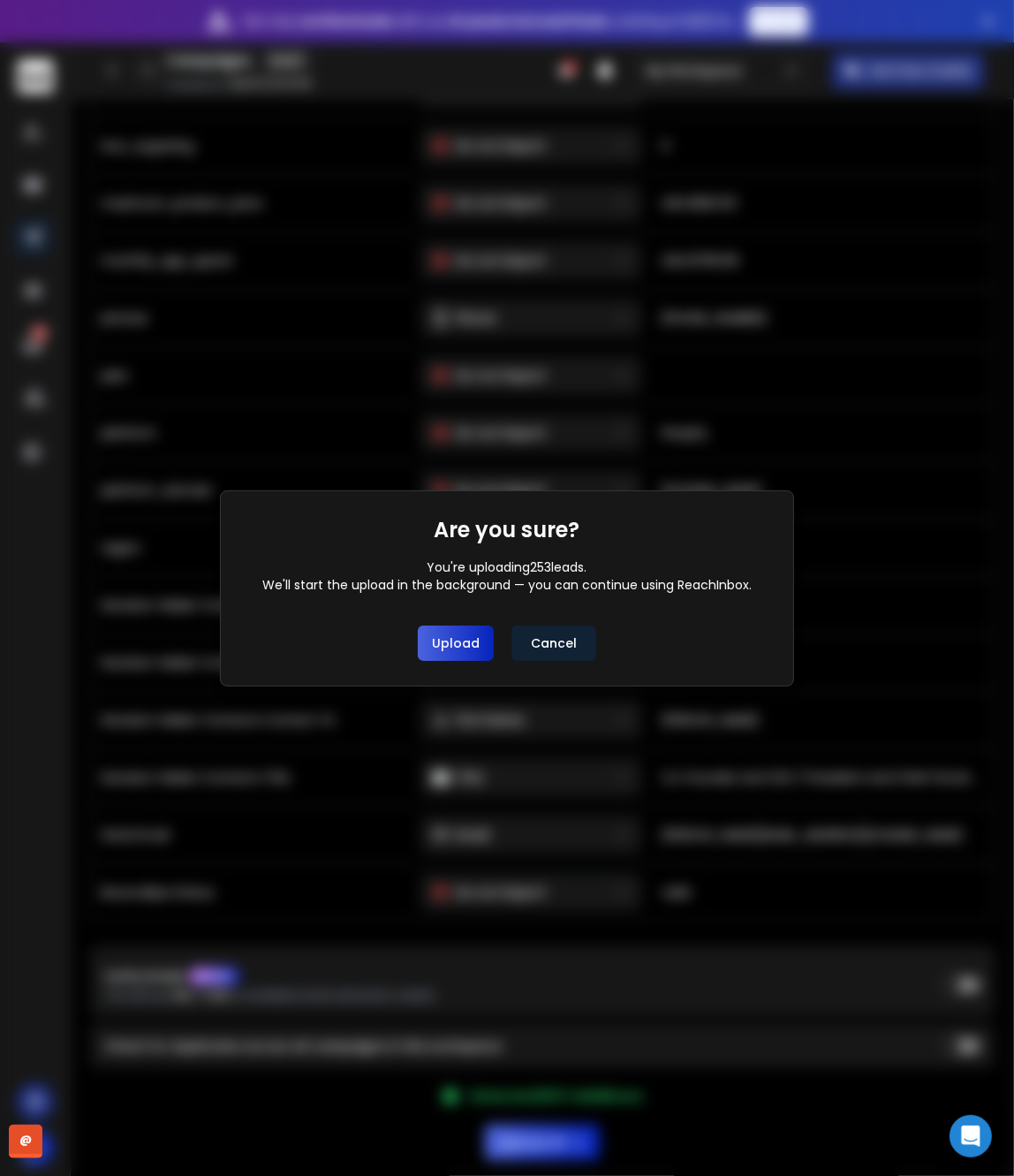
click at [468, 632] on button "Upload" at bounding box center [455, 643] width 76 height 35
